Goal: Task Accomplishment & Management: Manage account settings

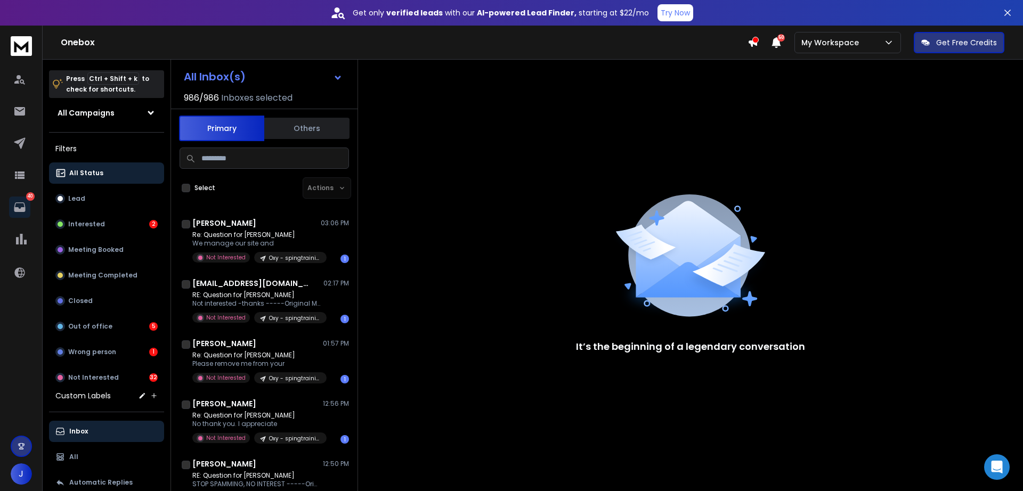
click at [107, 232] on button "Interested 2" at bounding box center [106, 224] width 115 height 21
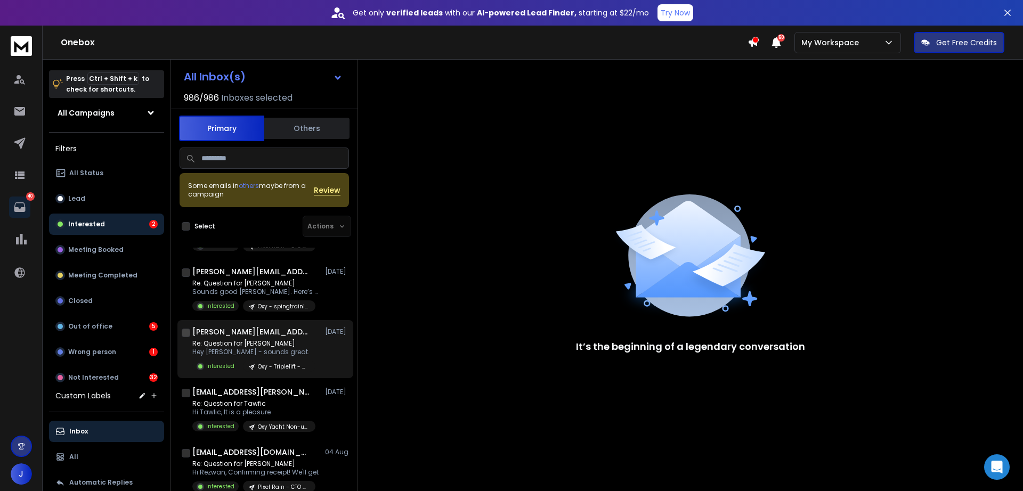
scroll to position [352, 0]
click at [293, 371] on div "Oxy - Triplelift - mkt growth - US" at bounding box center [279, 365] width 72 height 11
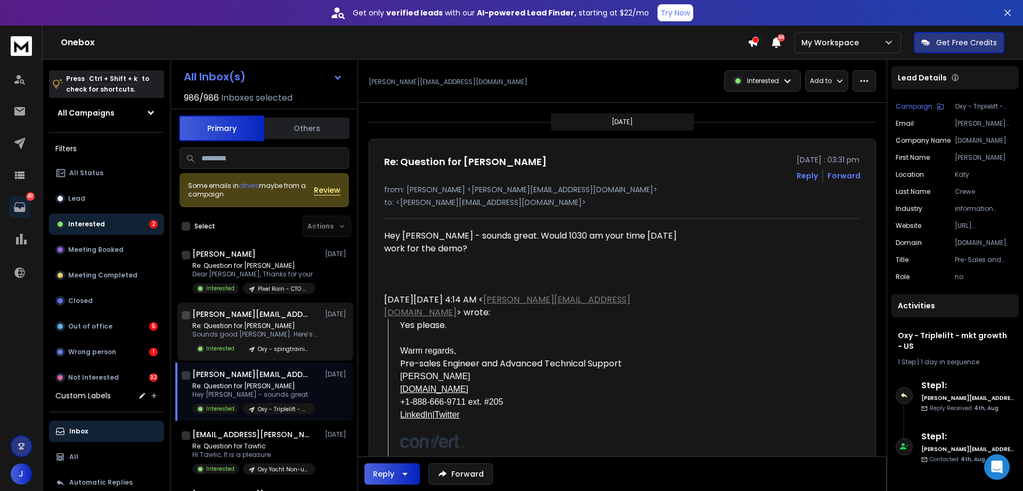
scroll to position [306, 0]
click at [290, 316] on h1 "[PERSON_NAME][EMAIL_ADDRESS][DOMAIN_NAME]" at bounding box center [250, 317] width 117 height 11
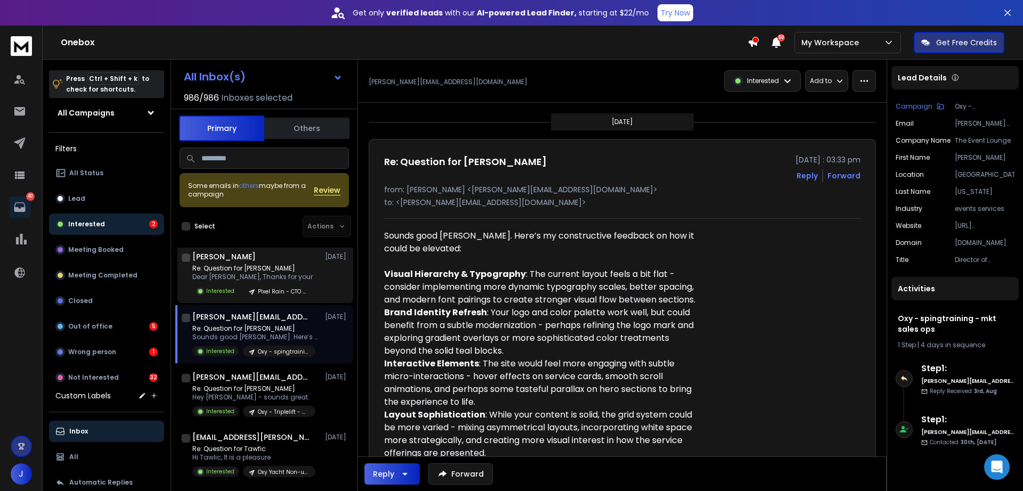
click at [263, 288] on p "PIxel Rain - CTO +200 emp [GEOGRAPHIC_DATA]" at bounding box center [283, 292] width 51 height 8
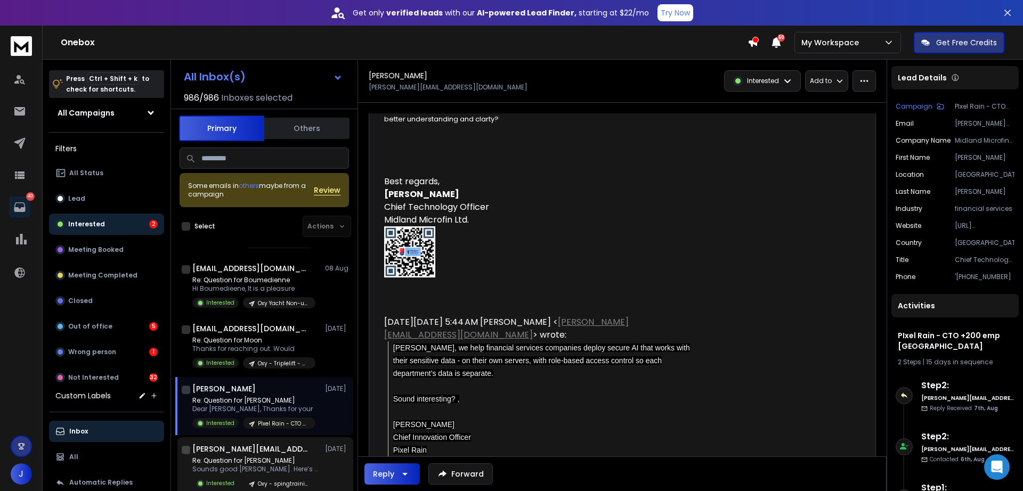
scroll to position [173, 0]
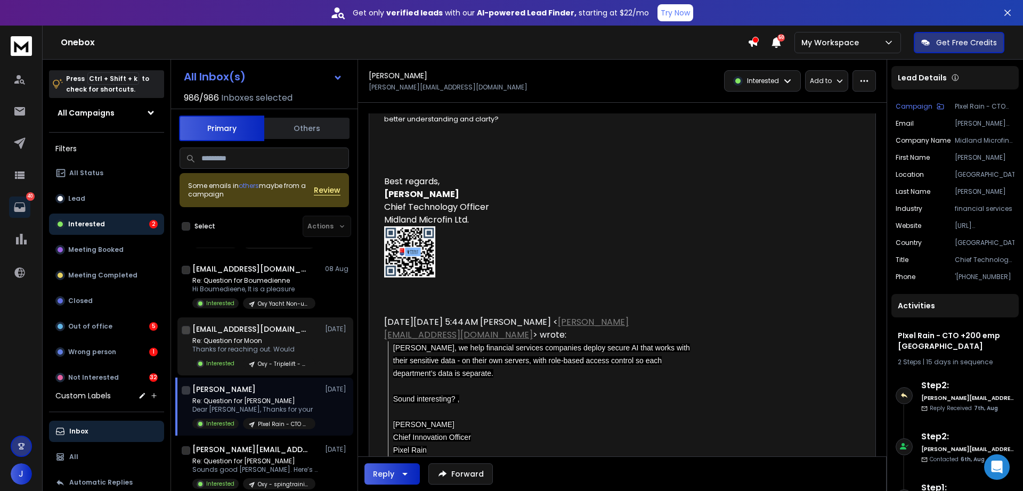
click at [287, 333] on h1 "[EMAIL_ADDRESS][DOMAIN_NAME]" at bounding box center [250, 329] width 117 height 11
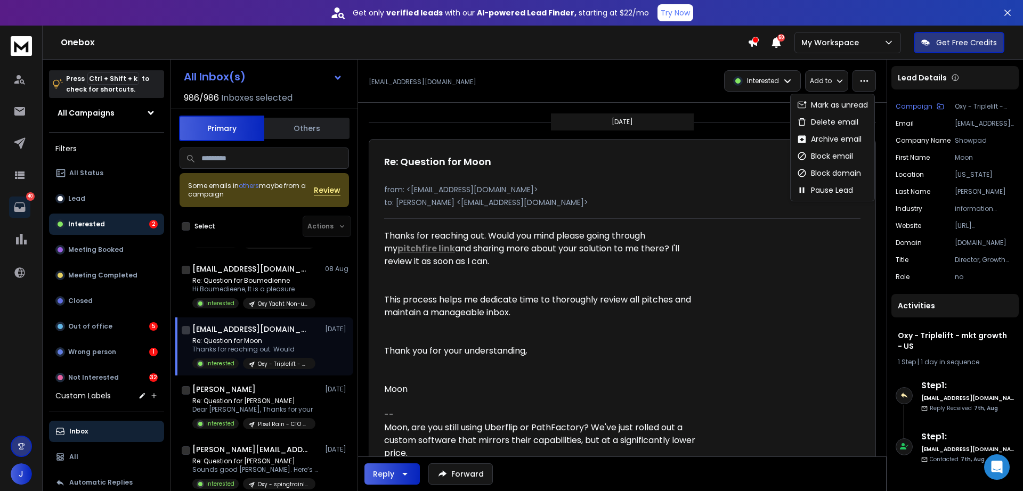
click at [864, 85] on button "button" at bounding box center [864, 80] width 23 height 21
click at [853, 167] on div "Block domain" at bounding box center [832, 173] width 79 height 17
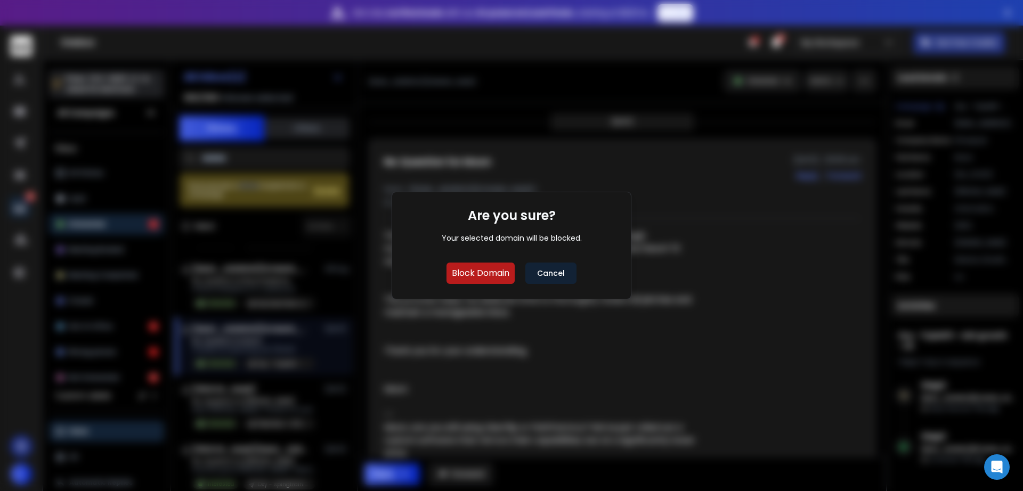
click at [494, 277] on button "Block Domain" at bounding box center [481, 273] width 68 height 21
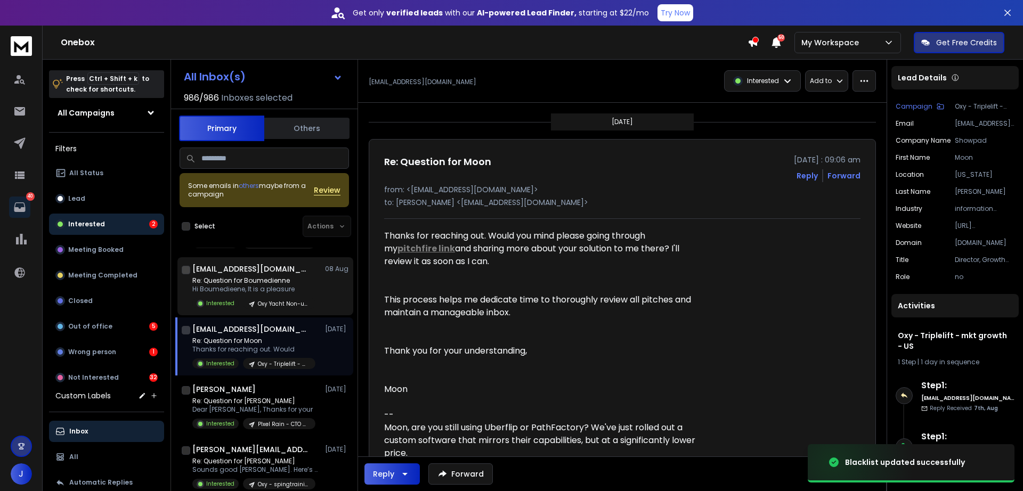
click at [277, 303] on p "Oxy Yacht Non-us Relaunch-- re run" at bounding box center [283, 304] width 51 height 8
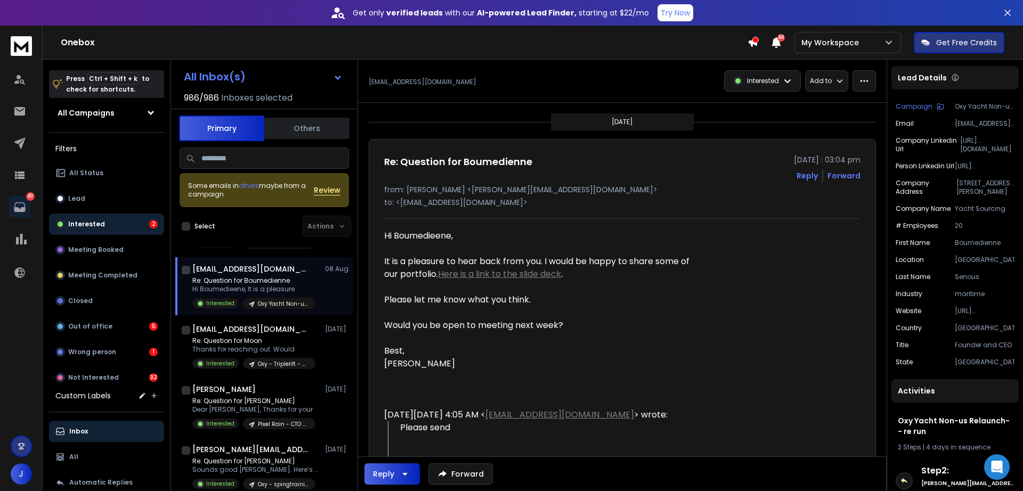
click at [417, 201] on p "to: <[EMAIL_ADDRESS][DOMAIN_NAME]>" at bounding box center [622, 202] width 476 height 11
drag, startPoint x: 417, startPoint y: 201, endPoint x: 494, endPoint y: 201, distance: 76.7
click at [494, 201] on p "to: <[EMAIL_ADDRESS][DOMAIN_NAME]>" at bounding box center [622, 202] width 476 height 11
copy p "[EMAIL_ADDRESS][DOMAIN_NAME]"
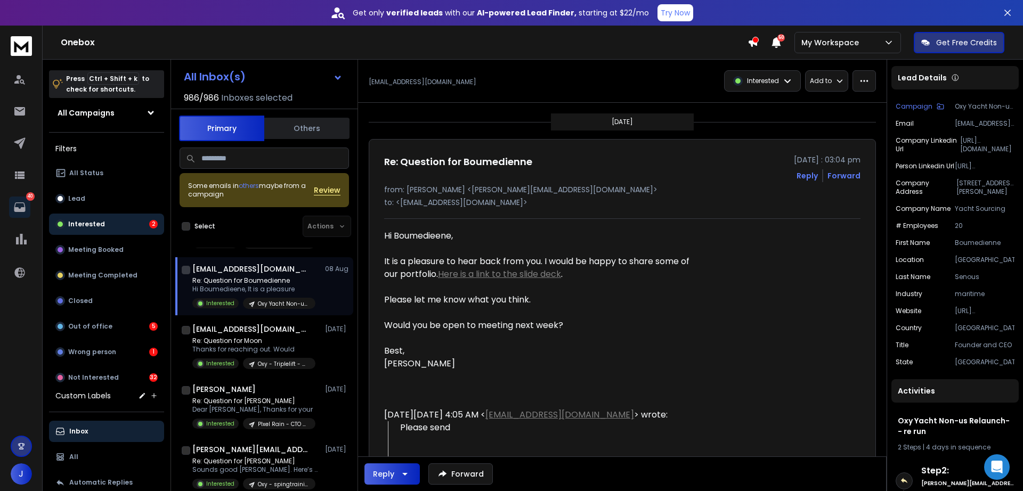
copy h1 "Oxy Yacht Non-us Relaunch-- re run"
drag, startPoint x: 757, startPoint y: 152, endPoint x: 818, endPoint y: 155, distance: 60.8
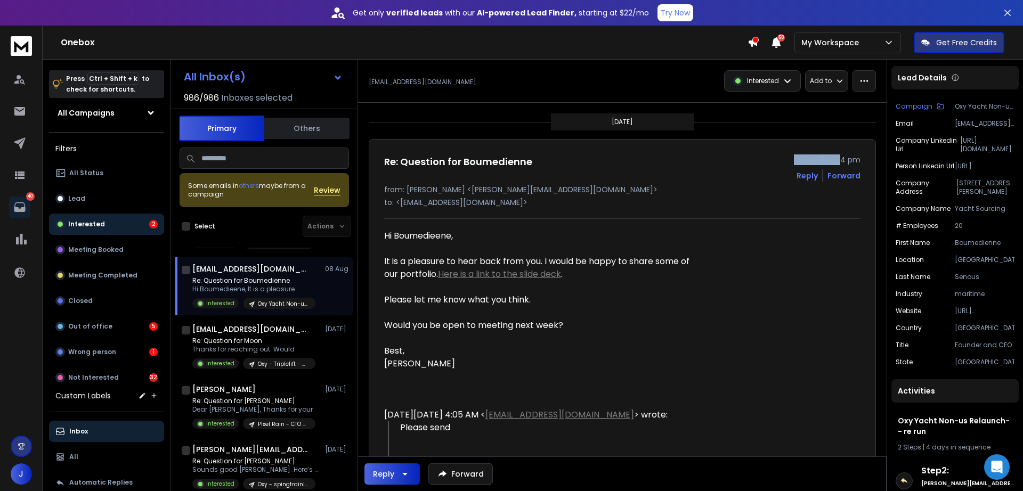
copy p "[DATE]"
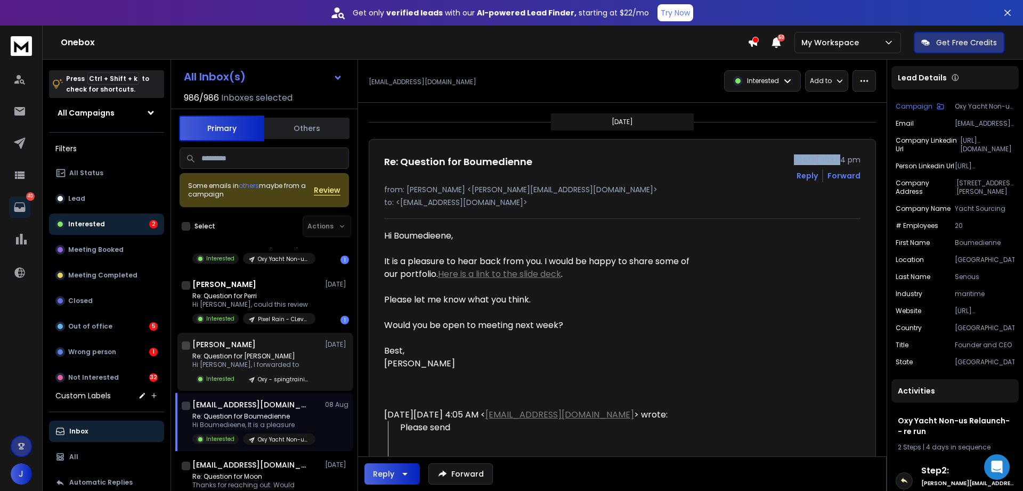
scroll to position [0, 0]
